Goal: Find contact information: Find contact information

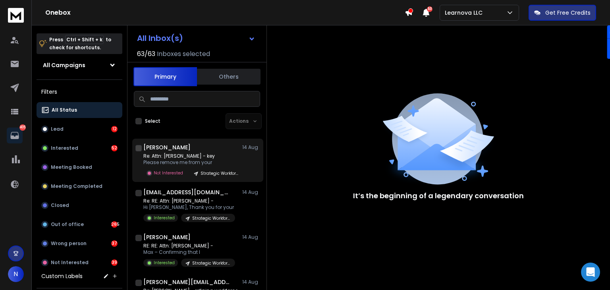
click at [213, 147] on div "[PERSON_NAME] [DATE]" at bounding box center [201, 147] width 117 height 8
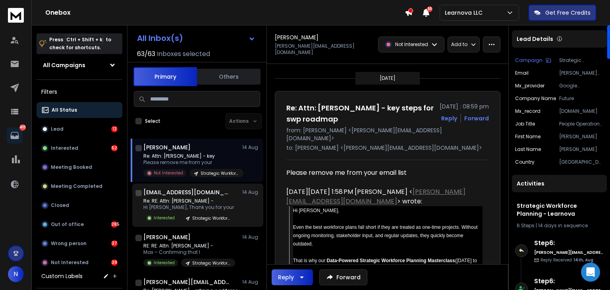
click at [186, 197] on div "[EMAIL_ADDRESS][DOMAIN_NAME] [DATE] Re: RE: Attn: [PERSON_NAME] [PERSON_NAME], …" at bounding box center [201, 205] width 117 height 34
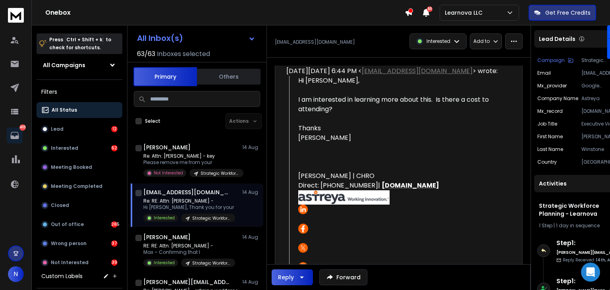
scroll to position [318, 0]
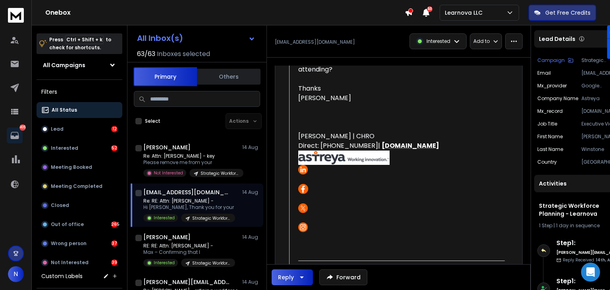
click at [306, 141] on span "[PERSON_NAME] | CHRO" at bounding box center [336, 135] width 76 height 9
copy span "[PERSON_NAME]"
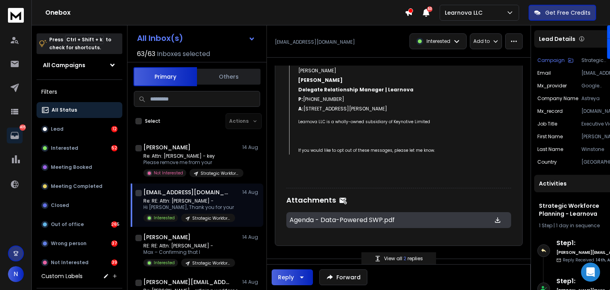
scroll to position [40, 0]
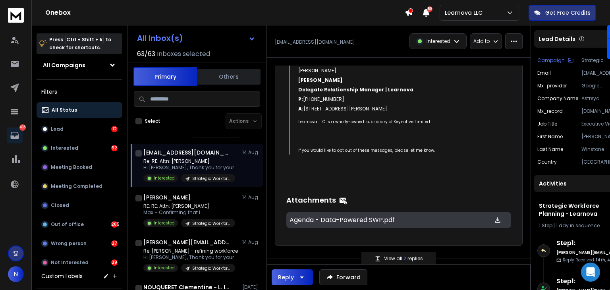
drag, startPoint x: 188, startPoint y: 207, endPoint x: 360, endPoint y: 201, distance: 172.5
click at [188, 207] on p "RE: RE: Attn: [PERSON_NAME] -" at bounding box center [189, 206] width 92 height 6
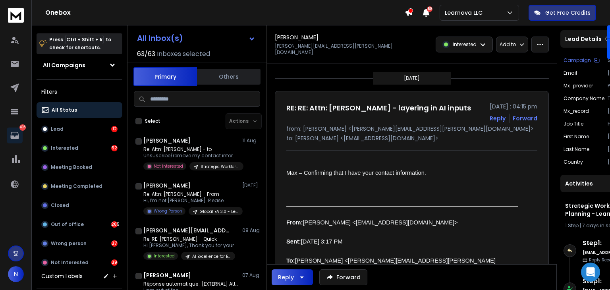
scroll to position [675, 0]
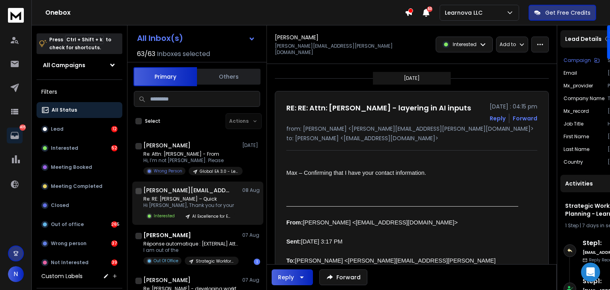
click at [168, 197] on p "Re: RE: [PERSON_NAME] – Quick" at bounding box center [189, 199] width 92 height 6
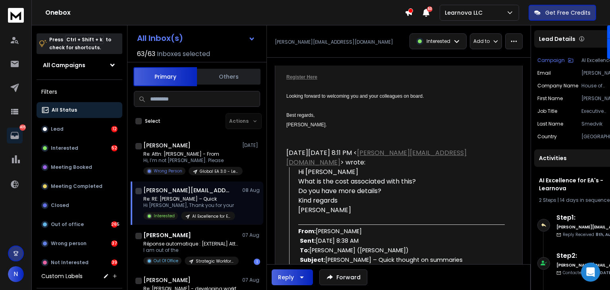
scroll to position [199, 0]
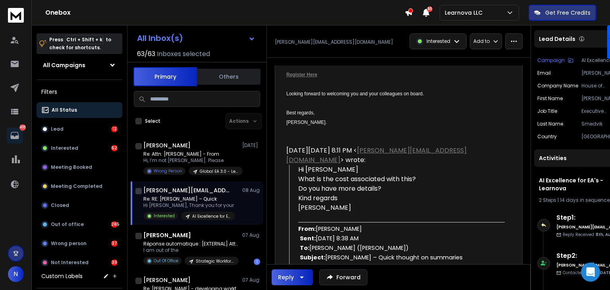
click at [307, 207] on span "[PERSON_NAME]" at bounding box center [324, 207] width 53 height 9
copy span "[PERSON_NAME]"
click at [350, 181] on span "What is the cost associated with this?" at bounding box center [357, 178] width 118 height 9
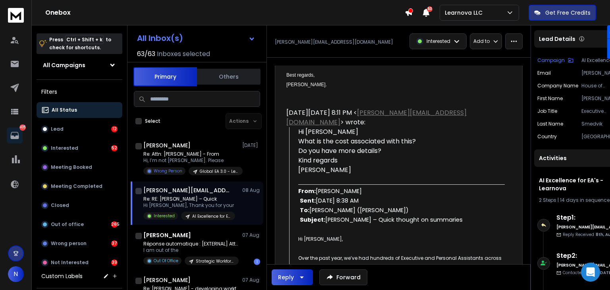
scroll to position [197, 0]
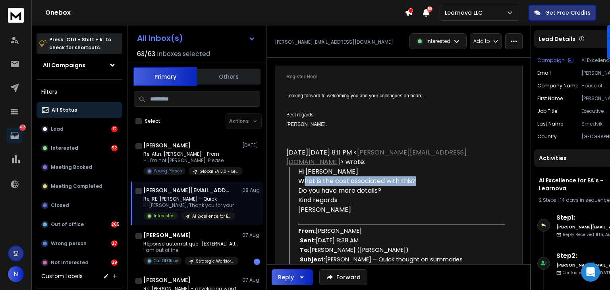
drag, startPoint x: 422, startPoint y: 180, endPoint x: 301, endPoint y: 179, distance: 121.2
click at [301, 179] on div "What is the cost associated with this?" at bounding box center [401, 181] width 207 height 10
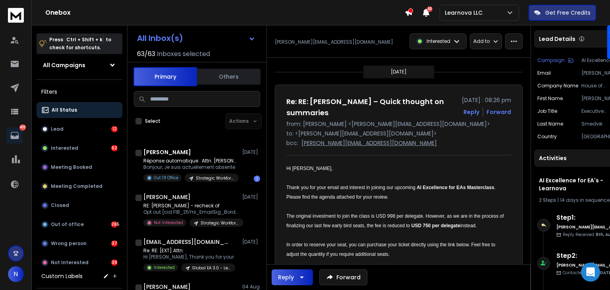
scroll to position [1112, 0]
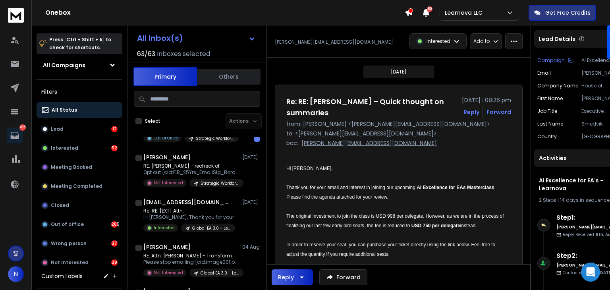
click at [254, 118] on div "Actions" at bounding box center [244, 121] width 36 height 16
click at [253, 121] on div "Actions" at bounding box center [244, 121] width 36 height 16
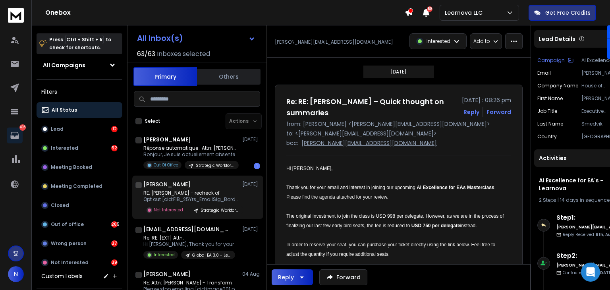
scroll to position [1073, 0]
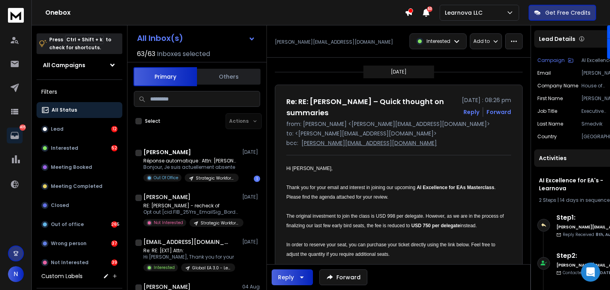
click at [246, 120] on div "Actions" at bounding box center [244, 121] width 36 height 16
click at [144, 166] on button "SELECT THIS PAGE" at bounding box center [144, 164] width 6 height 6
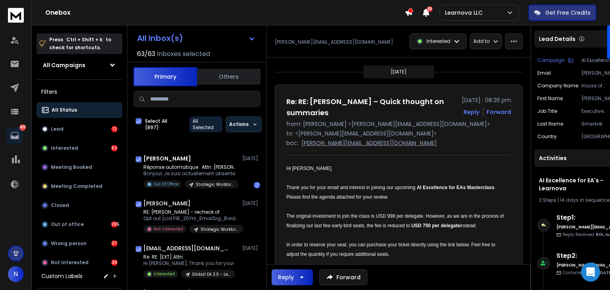
click at [255, 124] on icon "button" at bounding box center [254, 125] width 3 height 2
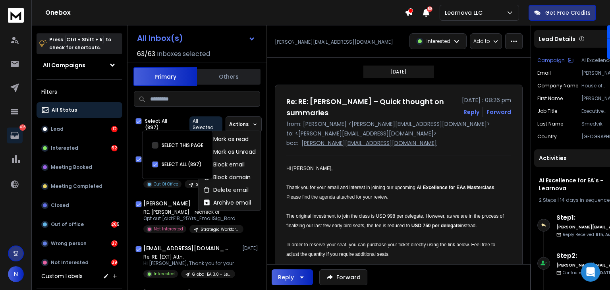
click at [140, 120] on button "SELECT THIS PAGE" at bounding box center [138, 121] width 6 height 6
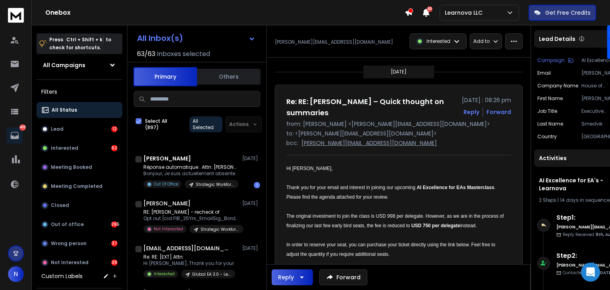
click at [317, 170] on div "Hi [PERSON_NAME], Thank you for your email and interest in joining our upcoming…" at bounding box center [395, 210] width 218 height 95
click at [204, 121] on p "All Selected" at bounding box center [206, 124] width 27 height 13
click at [183, 99] on input at bounding box center [197, 99] width 126 height 16
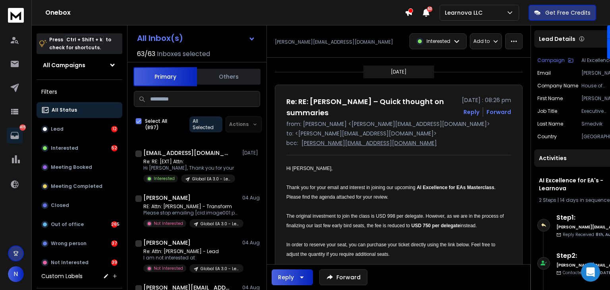
scroll to position [1311, 0]
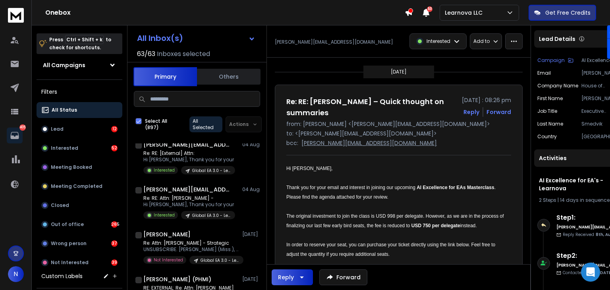
click at [460, 41] on icon at bounding box center [457, 41] width 6 height 6
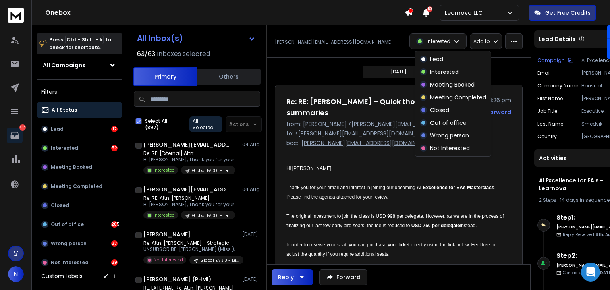
click at [346, 186] on span "Thank you for your email and interest in joining our upcoming AI Excellence for…" at bounding box center [390, 192] width 209 height 15
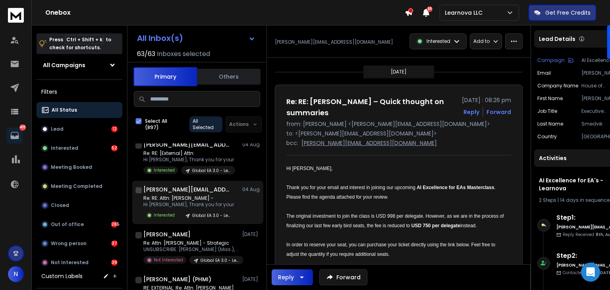
click at [171, 195] on p "Re: RE: Attn: [PERSON_NAME] -" at bounding box center [189, 198] width 92 height 6
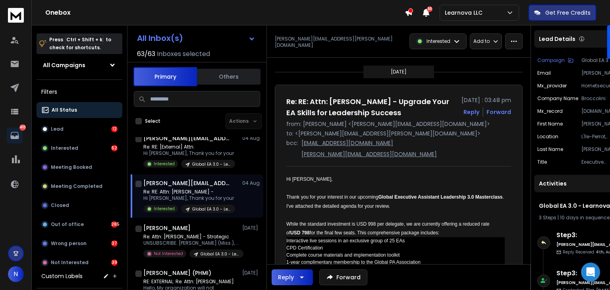
click at [302, 176] on span "Hi [PERSON_NAME]," at bounding box center [309, 179] width 46 height 6
copy span "[PERSON_NAME]"
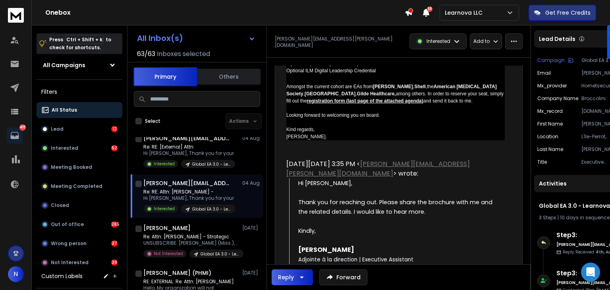
scroll to position [238, 0]
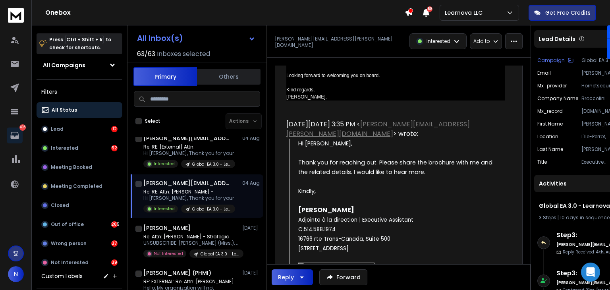
click at [437, 167] on div "Thank you for reaching out. Please share the brochure with me and the related d…" at bounding box center [401, 167] width 207 height 19
drag, startPoint x: 394, startPoint y: 133, endPoint x: 289, endPoint y: 133, distance: 104.9
click at [289, 133] on div "[DATE][DATE] 3:35 PM < [PERSON_NAME][EMAIL_ADDRESS][PERSON_NAME][DOMAIN_NAME] >…" at bounding box center [395, 129] width 218 height 19
copy link "[PERSON_NAME][EMAIL_ADDRESS][PERSON_NAME][DOMAIN_NAME]"
click at [202, 101] on input at bounding box center [197, 99] width 126 height 16
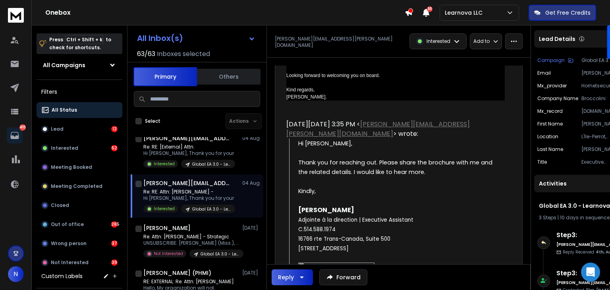
paste input "**********"
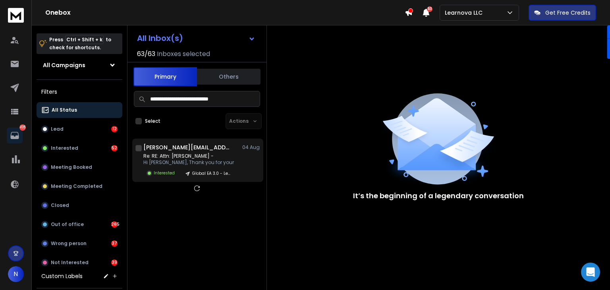
type input "**********"
click at [168, 147] on h1 "[PERSON_NAME][EMAIL_ADDRESS][PERSON_NAME][DOMAIN_NAME]" at bounding box center [186, 147] width 87 height 8
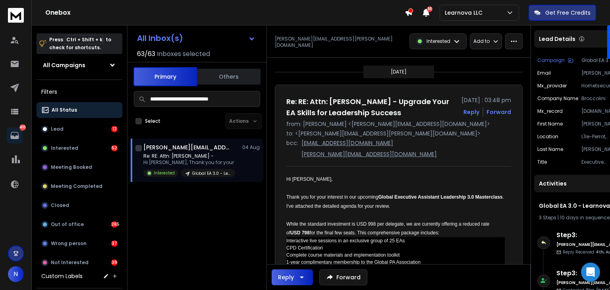
click at [232, 77] on button "Others" at bounding box center [229, 76] width 64 height 17
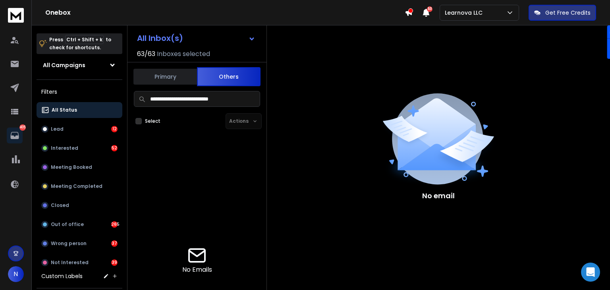
click at [204, 100] on input "**********" at bounding box center [197, 99] width 126 height 16
click at [496, 14] on div "Learnova LLC" at bounding box center [479, 13] width 69 height 8
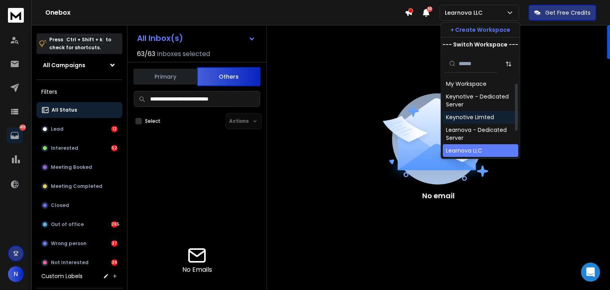
scroll to position [40, 0]
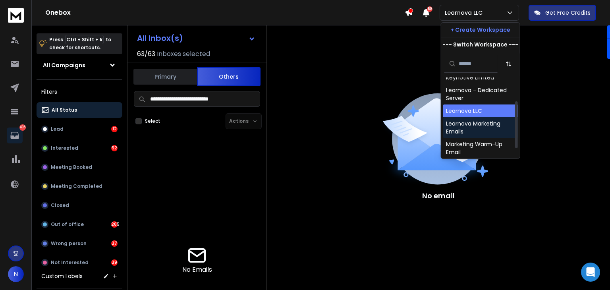
click at [464, 120] on div "Learnova Marketing Emails" at bounding box center [480, 128] width 69 height 16
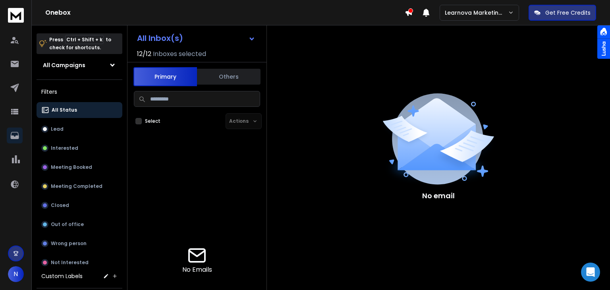
click at [227, 74] on button "Others" at bounding box center [229, 76] width 64 height 17
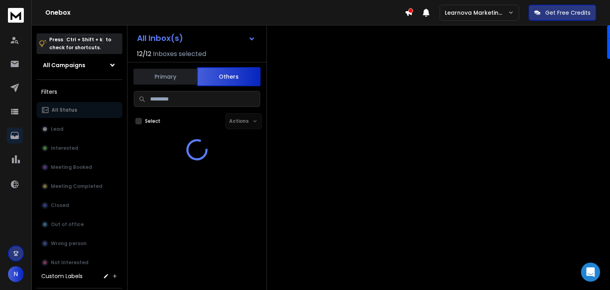
click at [189, 103] on input at bounding box center [197, 99] width 126 height 16
paste input "**********"
type input "**********"
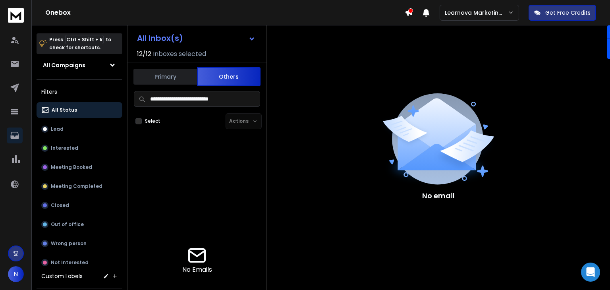
click at [169, 77] on button "Primary" at bounding box center [165, 76] width 64 height 17
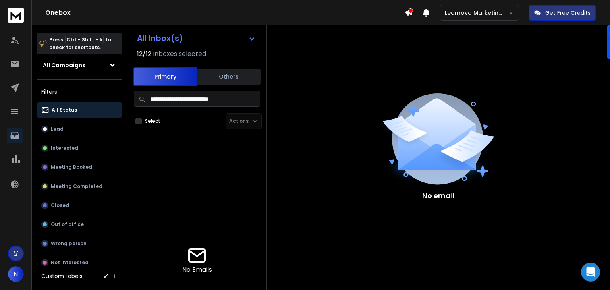
click at [197, 100] on input "**********" at bounding box center [197, 99] width 126 height 16
click at [41, 112] on button "All Status" at bounding box center [80, 110] width 86 height 16
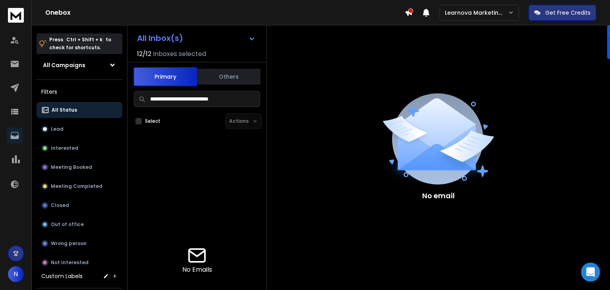
click at [187, 104] on input "**********" at bounding box center [197, 99] width 126 height 16
click at [488, 12] on p "Learnova Marketing Emails" at bounding box center [476, 13] width 63 height 8
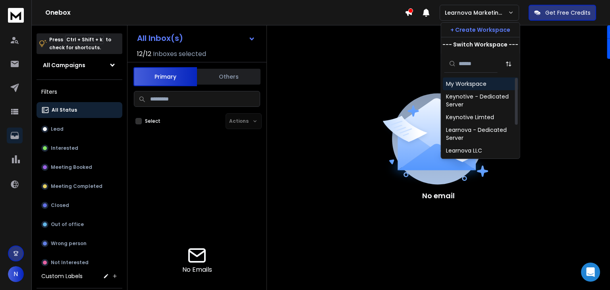
click at [482, 84] on div "My Workspace" at bounding box center [466, 84] width 41 height 8
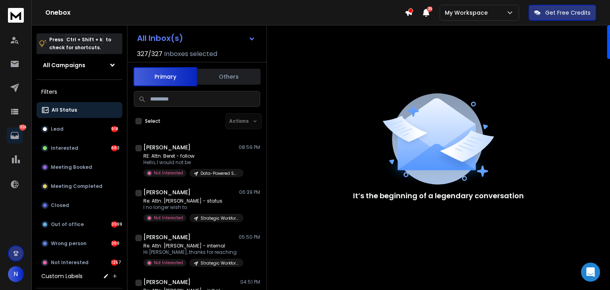
click at [179, 101] on input at bounding box center [197, 99] width 126 height 16
paste input "**********"
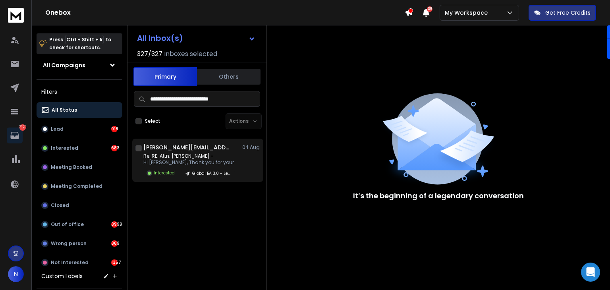
type input "**********"
click at [178, 157] on p "Re: RE: Attn: [PERSON_NAME] -" at bounding box center [189, 156] width 92 height 6
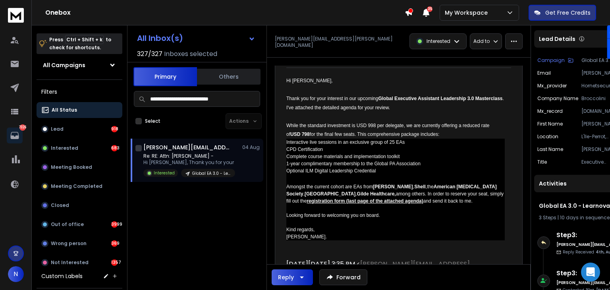
scroll to position [199, 0]
